Goal: Task Accomplishment & Management: Manage account settings

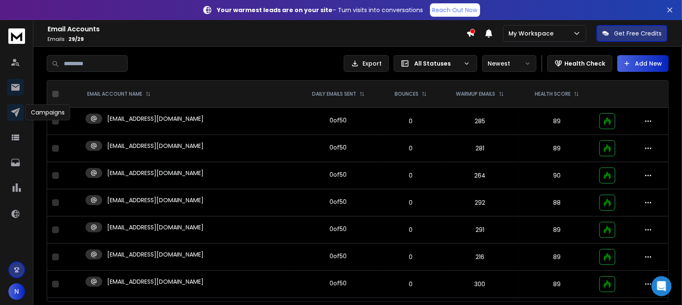
click at [18, 114] on icon at bounding box center [15, 112] width 10 height 10
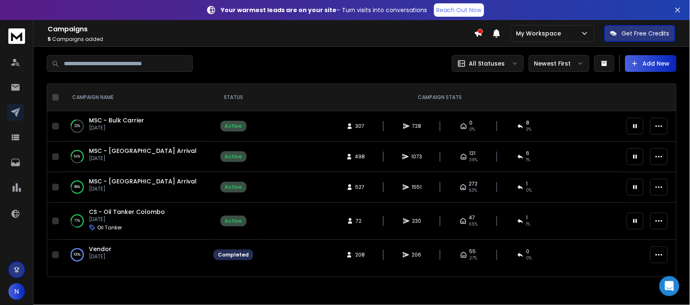
click at [159, 157] on div "64 % MSC - [GEOGRAPHIC_DATA] Arrival [DATE]" at bounding box center [135, 157] width 129 height 20
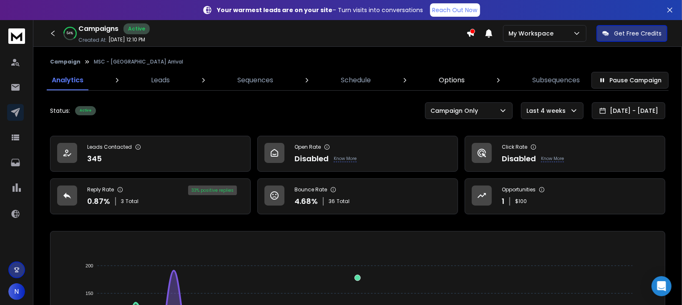
click at [452, 78] on p "Options" at bounding box center [452, 80] width 26 height 10
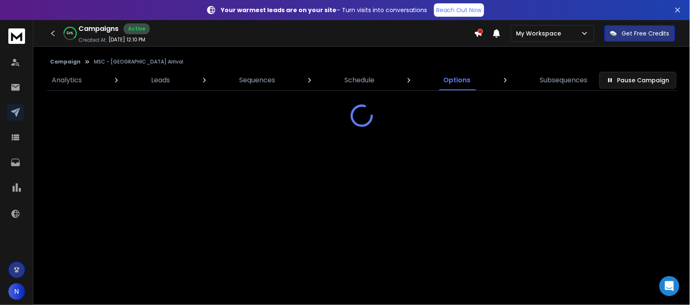
select select "*"
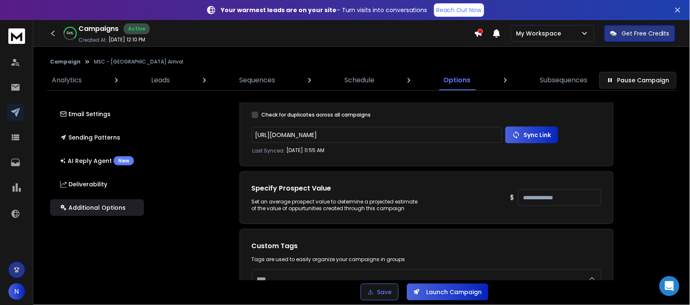
scroll to position [1619, 0]
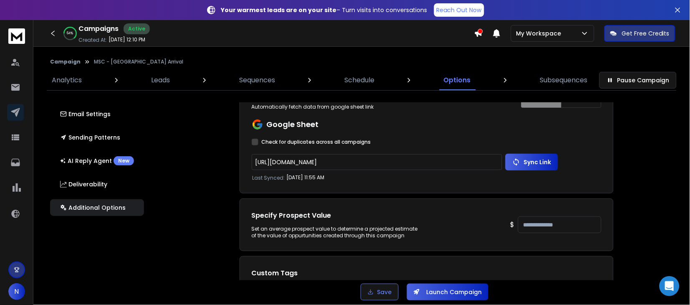
click at [317, 158] on link "[URL][DOMAIN_NAME]" at bounding box center [286, 162] width 62 height 8
click at [531, 158] on p "Sync Link" at bounding box center [538, 162] width 28 height 8
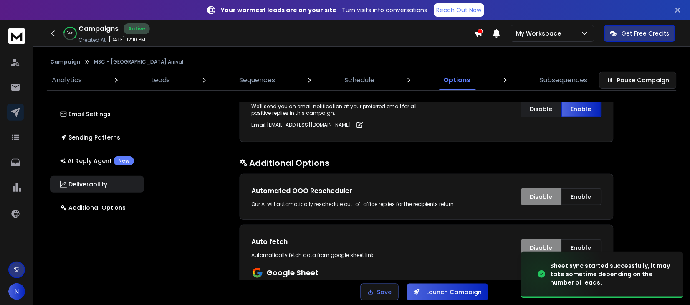
scroll to position [1463, 0]
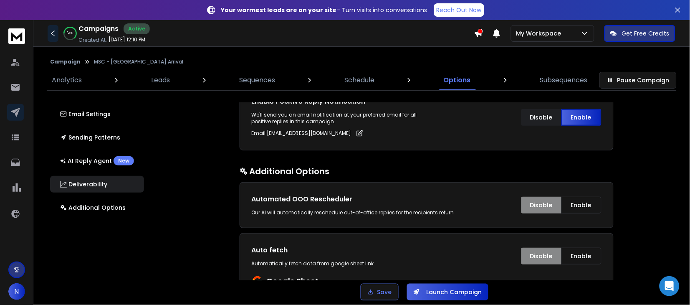
drag, startPoint x: 51, startPoint y: 34, endPoint x: 53, endPoint y: 38, distance: 4.8
click at [51, 34] on icon at bounding box center [53, 34] width 8 height 8
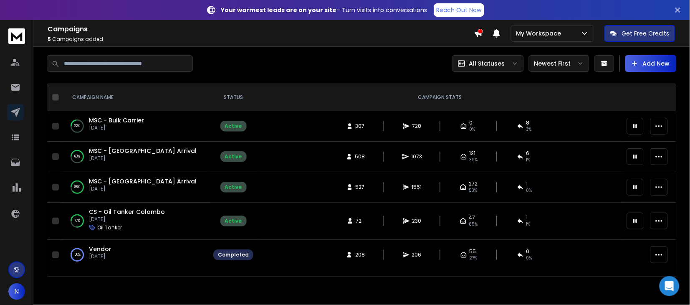
click at [131, 180] on span "MSC - [GEOGRAPHIC_DATA] Arrival" at bounding box center [143, 181] width 108 height 8
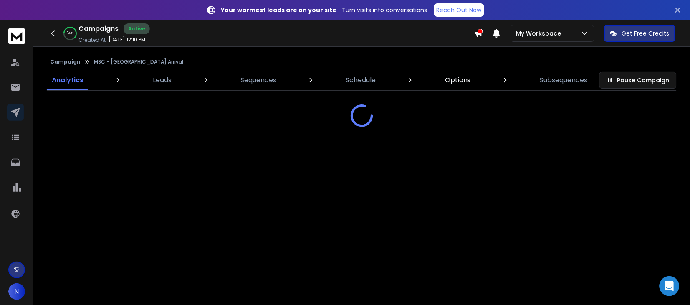
click at [455, 81] on p "Options" at bounding box center [458, 80] width 26 height 10
select select "*"
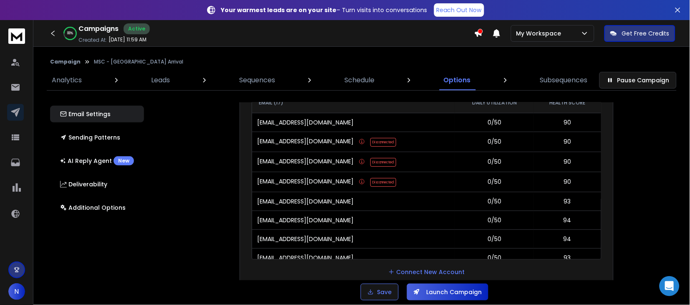
scroll to position [52, 0]
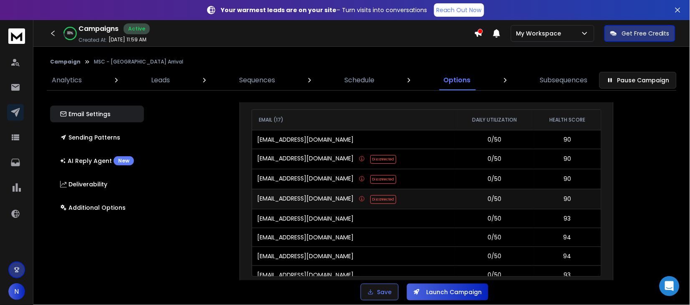
click at [359, 197] on icon at bounding box center [362, 198] width 7 height 7
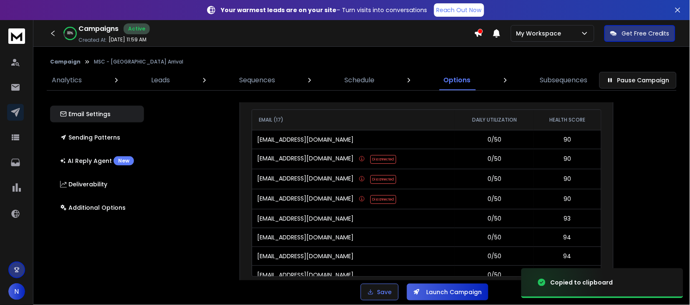
drag, startPoint x: 354, startPoint y: 197, endPoint x: 667, endPoint y: 181, distance: 313.5
click at [667, 181] on div "Email Accounts Accounts to Use Select one or more accounts to send emails from …" at bounding box center [431, 191] width 548 height 178
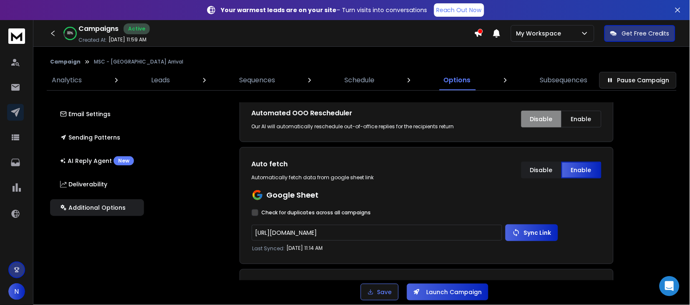
scroll to position [1513, 0]
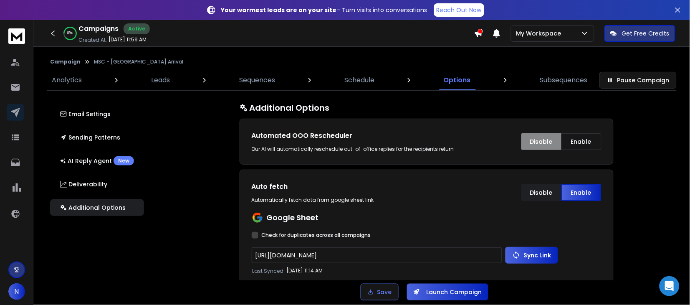
click at [317, 251] on link "[URL][DOMAIN_NAME]" at bounding box center [286, 255] width 62 height 8
click at [539, 251] on p "Sync Link" at bounding box center [538, 255] width 28 height 8
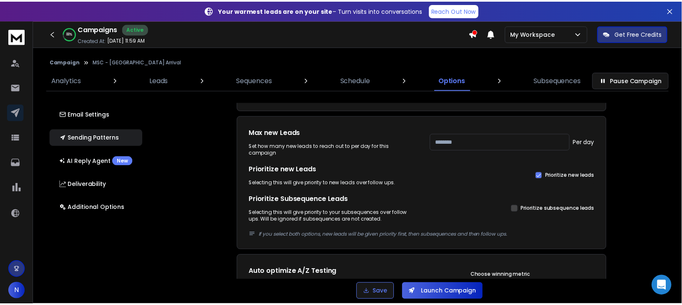
scroll to position [521, 0]
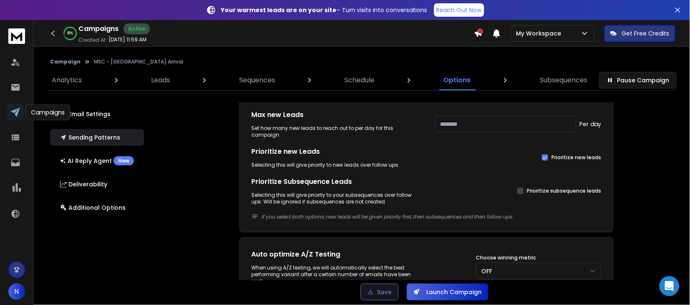
click at [10, 110] on icon at bounding box center [15, 112] width 10 height 10
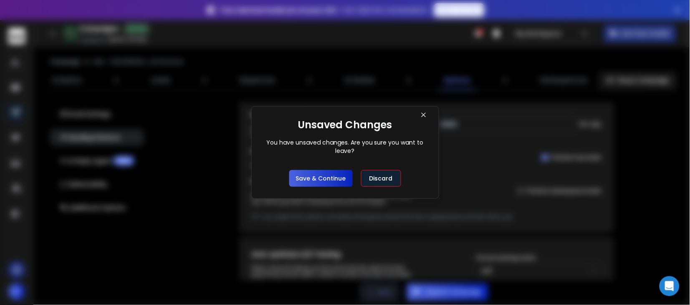
click at [423, 114] on icon at bounding box center [423, 115] width 5 height 5
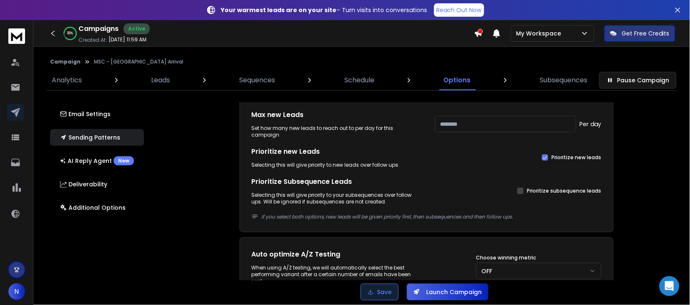
click at [384, 291] on button "Save" at bounding box center [380, 291] width 38 height 17
click at [384, 291] on div "Save Launch Campaign" at bounding box center [424, 291] width 655 height 17
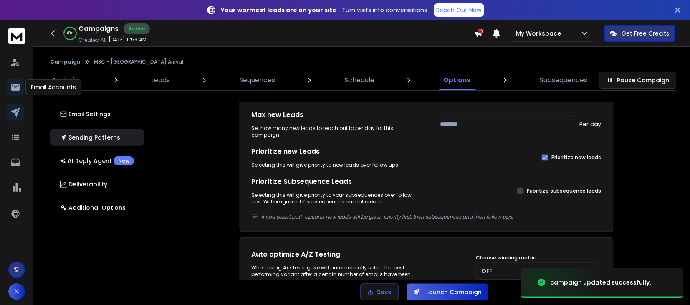
click at [16, 88] on icon at bounding box center [15, 87] width 8 height 7
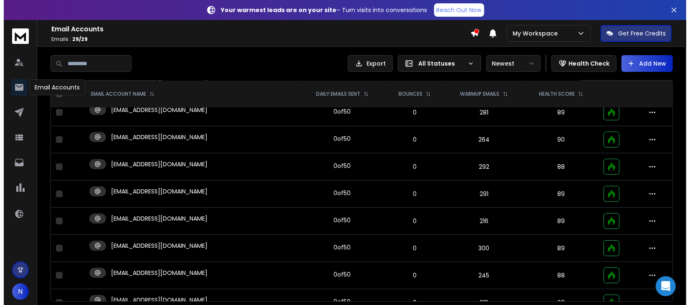
scroll to position [52, 0]
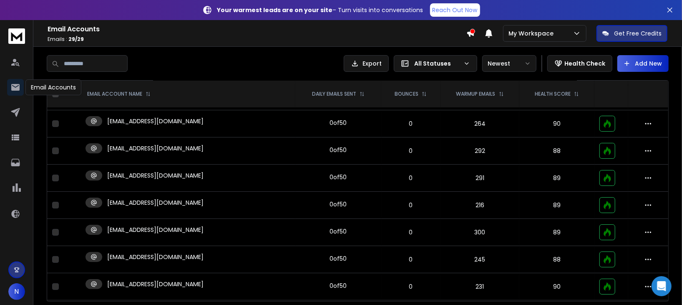
click at [5, 112] on div "N" at bounding box center [16, 164] width 33 height 288
click at [6, 112] on div "N" at bounding box center [16, 164] width 33 height 288
click at [15, 112] on icon at bounding box center [15, 112] width 9 height 9
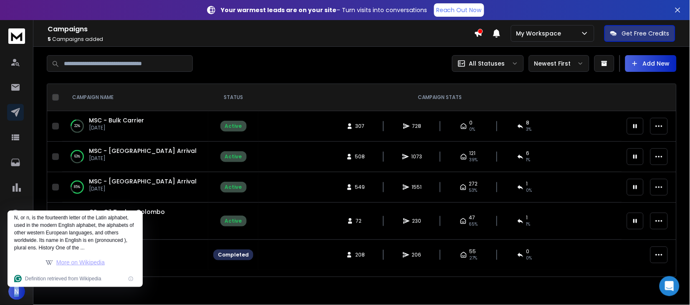
click at [131, 148] on span "MSC - [GEOGRAPHIC_DATA] Arrival" at bounding box center [143, 151] width 108 height 8
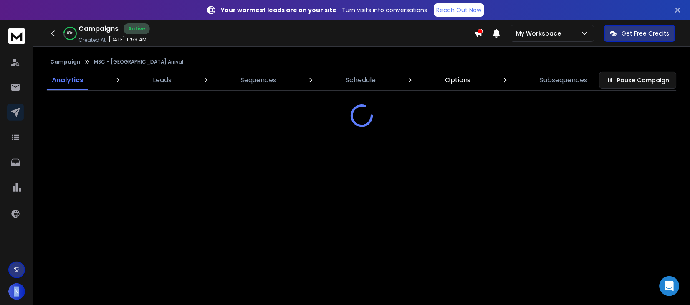
click at [465, 80] on p "Options" at bounding box center [458, 80] width 26 height 10
select select "*"
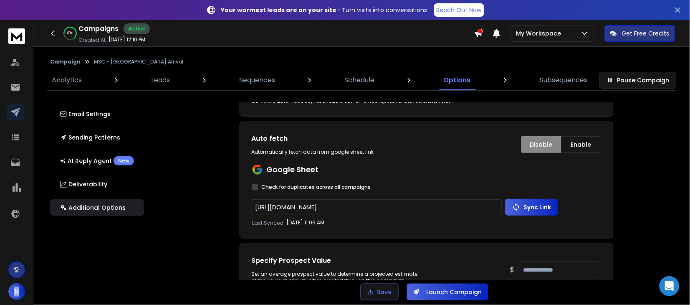
scroll to position [1593, 0]
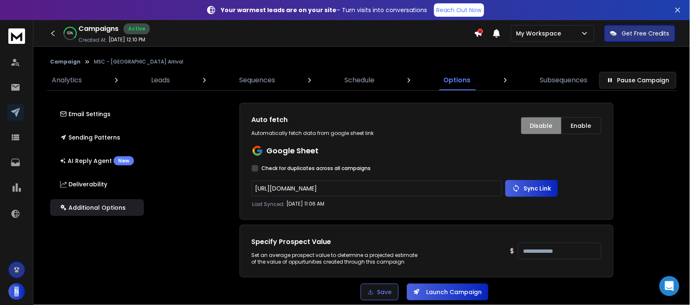
click at [317, 184] on link "[URL][DOMAIN_NAME]" at bounding box center [286, 188] width 62 height 8
click at [526, 184] on p "Sync Link" at bounding box center [538, 188] width 28 height 8
click at [379, 294] on button "Save" at bounding box center [380, 291] width 38 height 17
click at [379, 294] on div "Save Launch Campaign" at bounding box center [424, 291] width 655 height 17
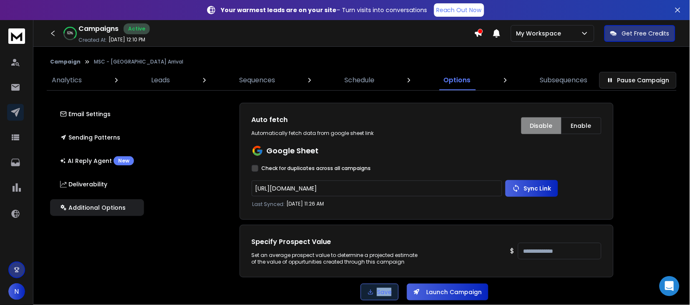
click at [379, 294] on div "Save Launch Campaign" at bounding box center [424, 291] width 655 height 17
